Goal: Task Accomplishment & Management: Manage account settings

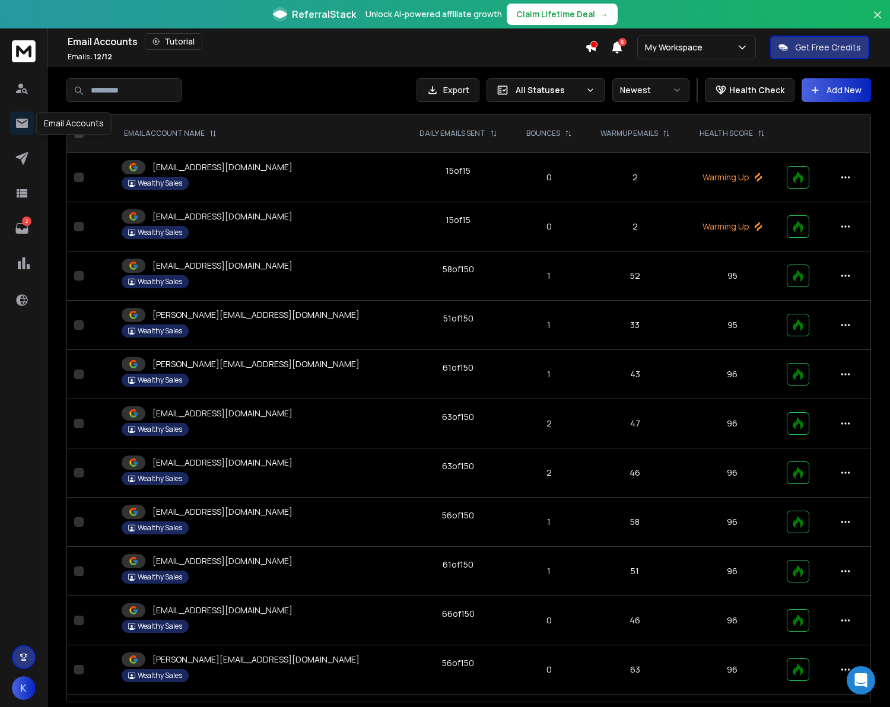
click at [31, 119] on link at bounding box center [22, 124] width 24 height 24
click at [26, 159] on icon at bounding box center [22, 158] width 14 height 14
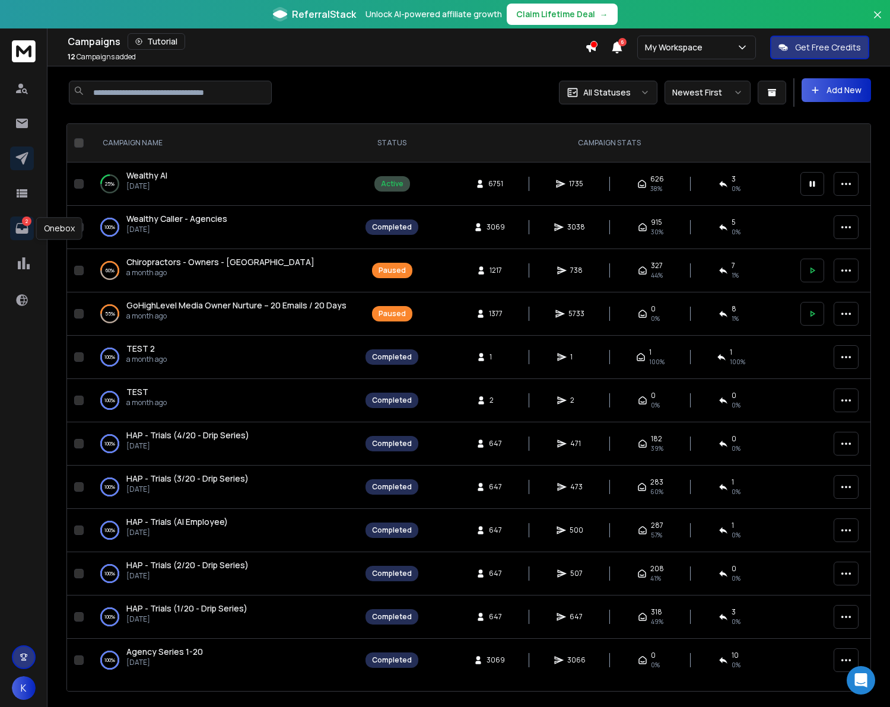
click at [21, 239] on link "2" at bounding box center [22, 229] width 24 height 24
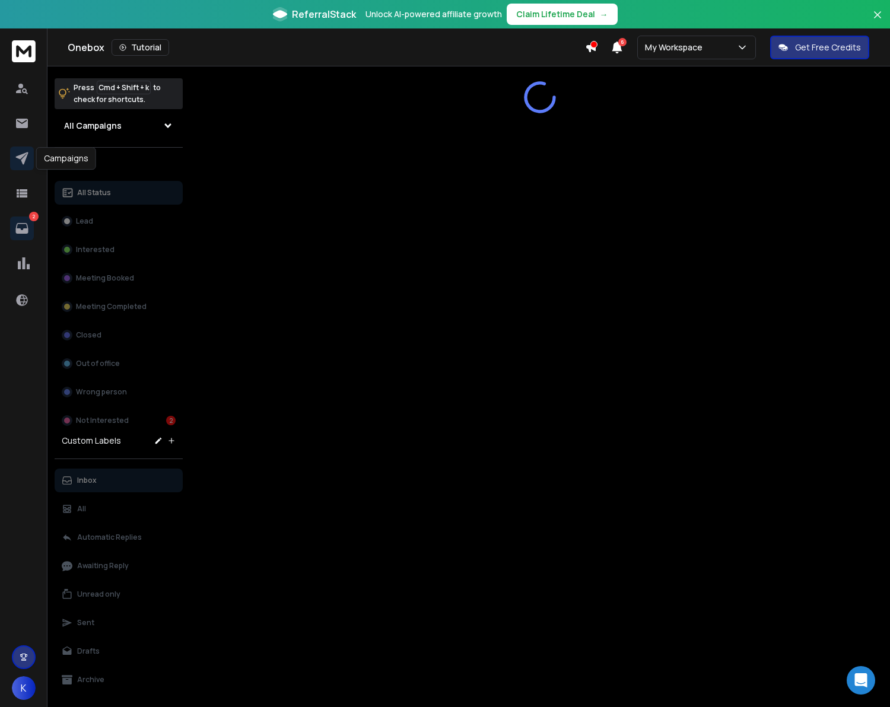
click at [21, 157] on icon at bounding box center [21, 158] width 12 height 12
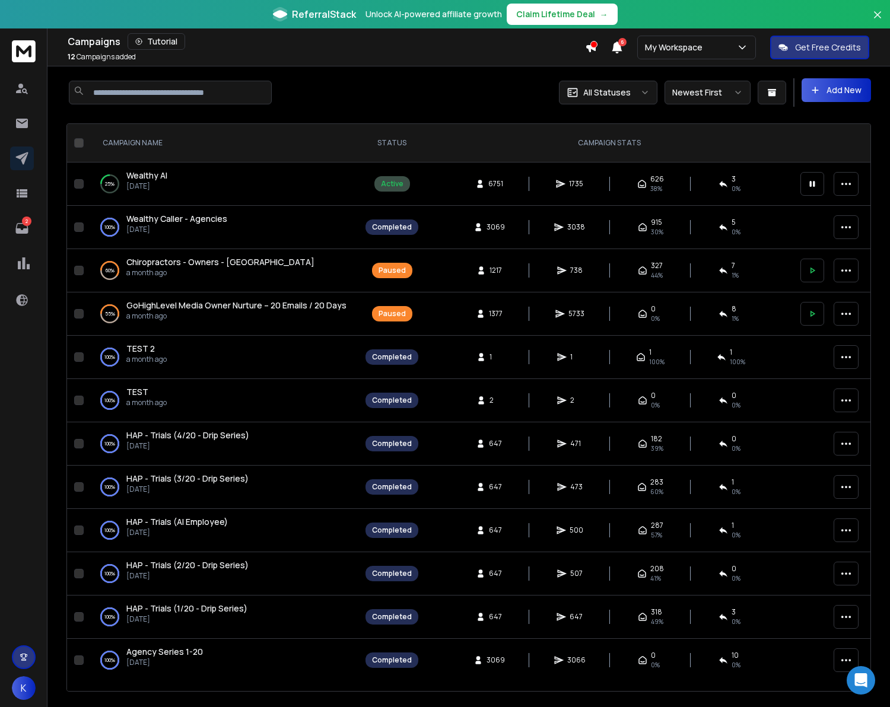
click at [182, 176] on div "25 % Wealthy AI [DATE]" at bounding box center [223, 184] width 246 height 28
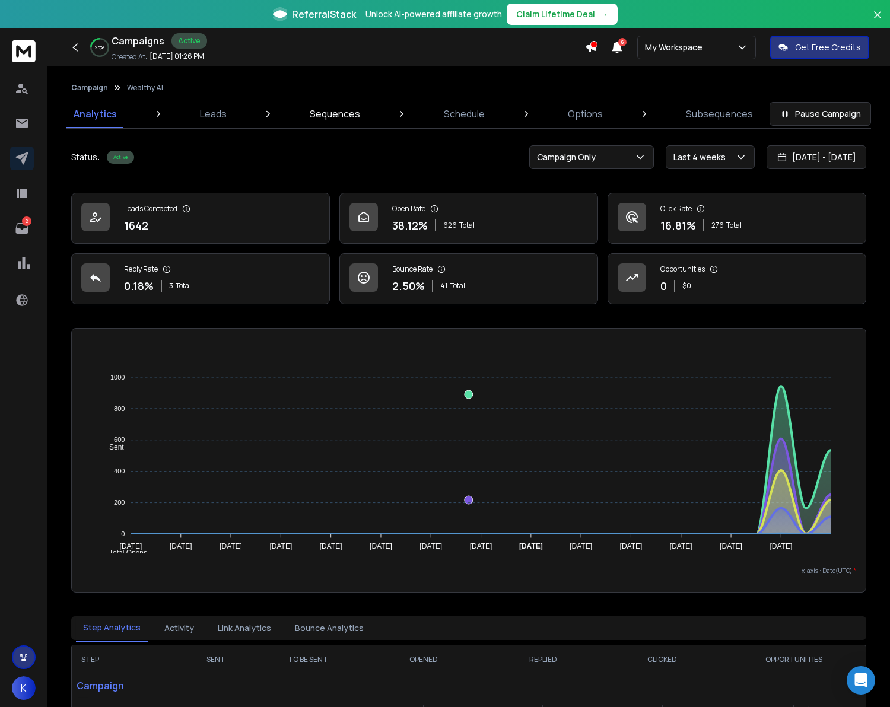
click at [336, 107] on p "Sequences" at bounding box center [335, 114] width 50 height 14
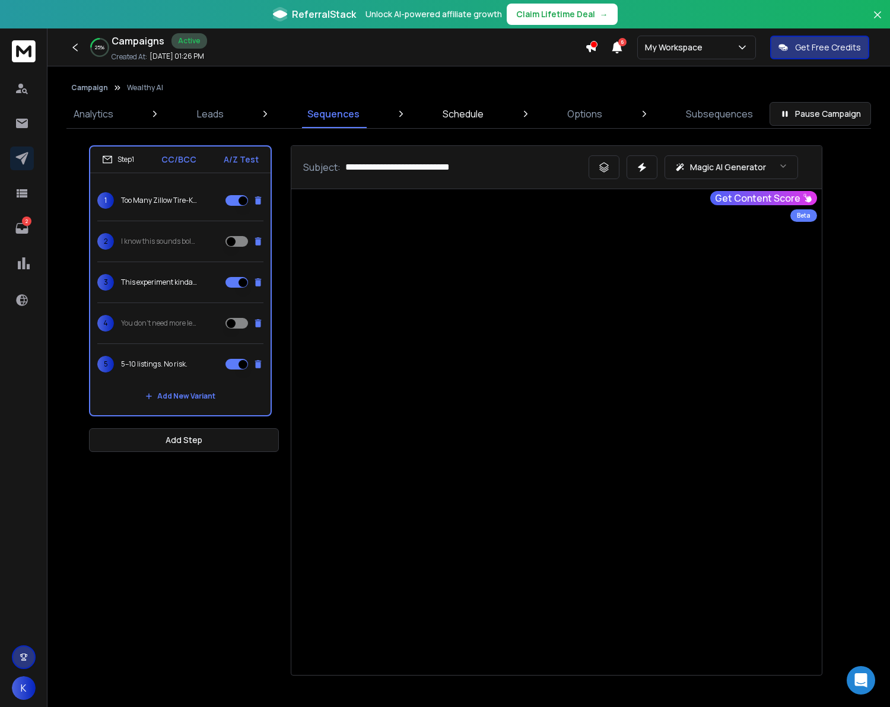
click at [464, 119] on p "Schedule" at bounding box center [463, 114] width 41 height 14
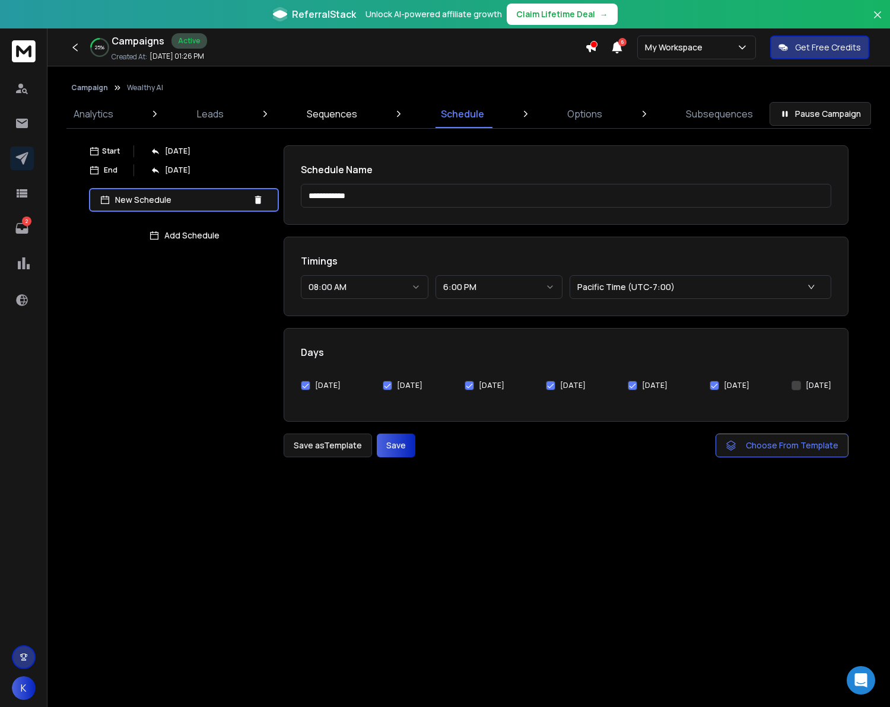
click at [319, 112] on p "Sequences" at bounding box center [332, 114] width 50 height 14
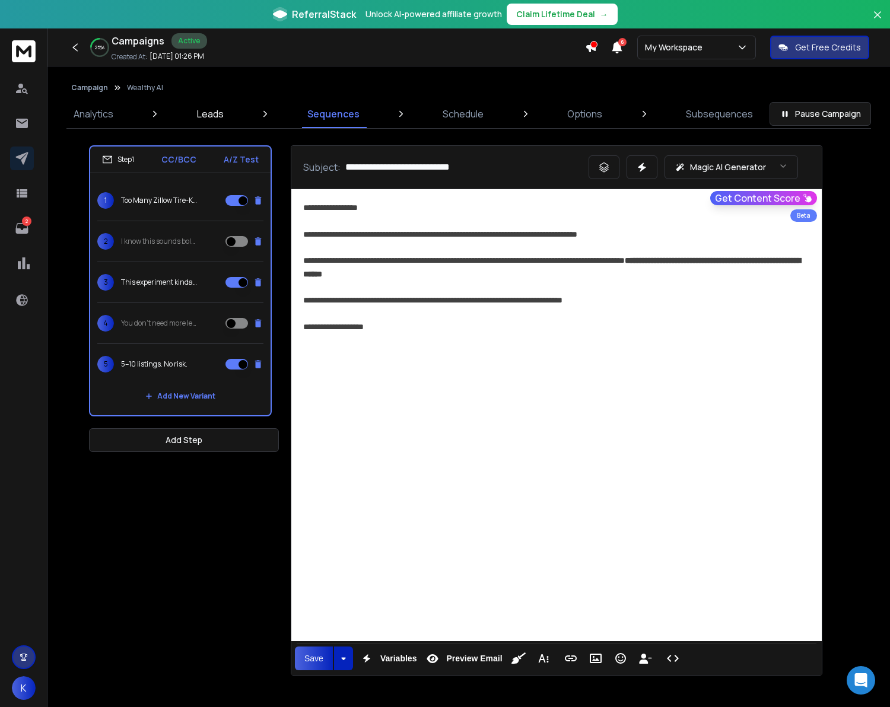
click at [219, 107] on p "Leads" at bounding box center [210, 114] width 27 height 14
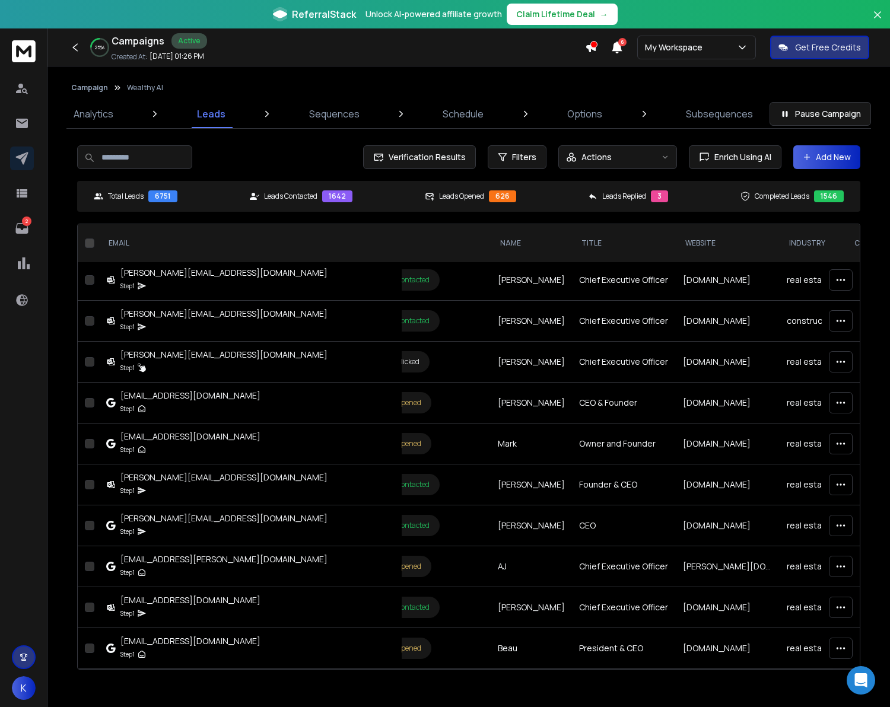
scroll to position [3, 179]
